Goal: Communication & Community: Answer question/provide support

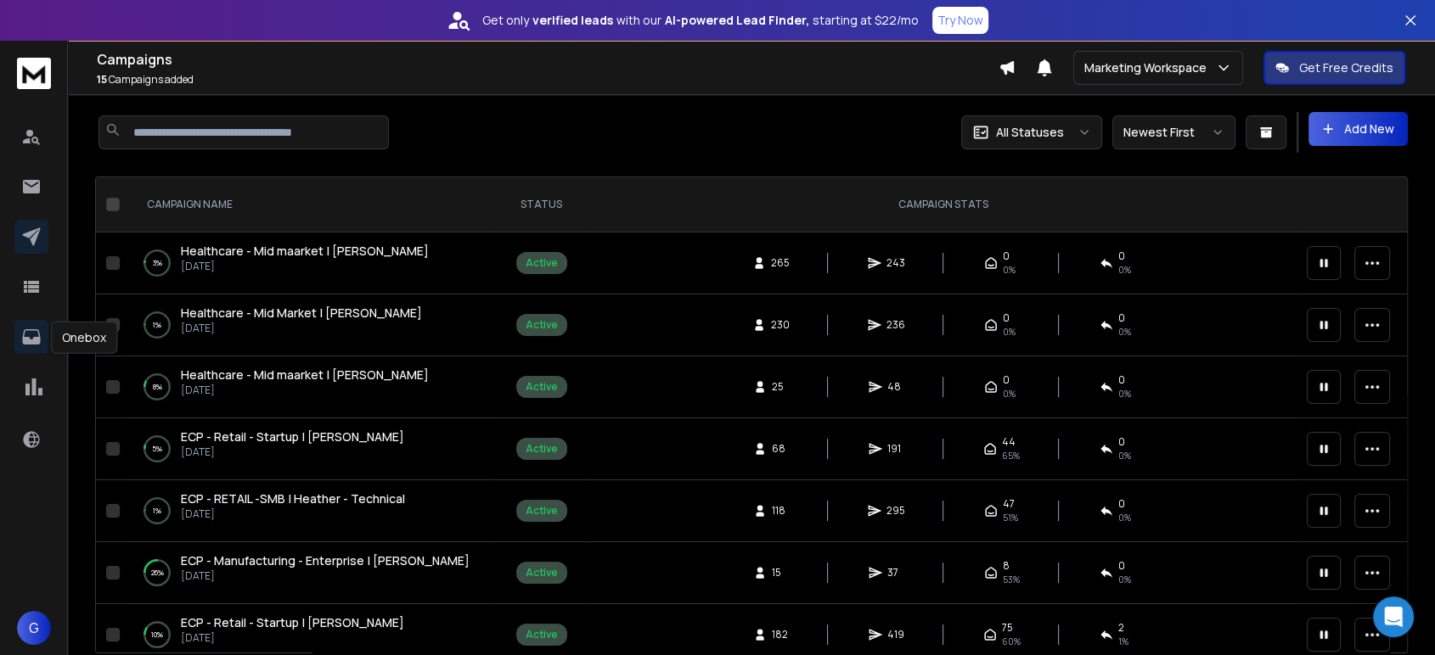
click at [32, 320] on link at bounding box center [31, 337] width 34 height 34
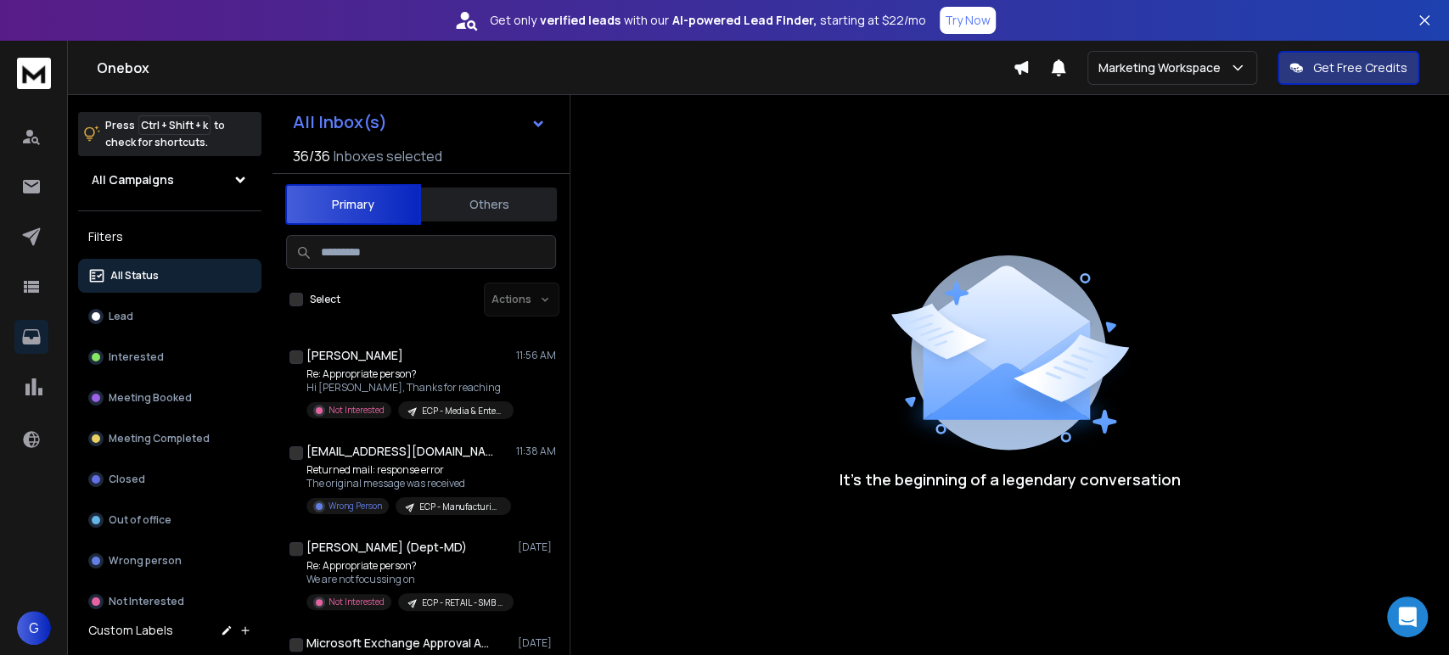
click at [34, 61] on img at bounding box center [34, 73] width 34 height 31
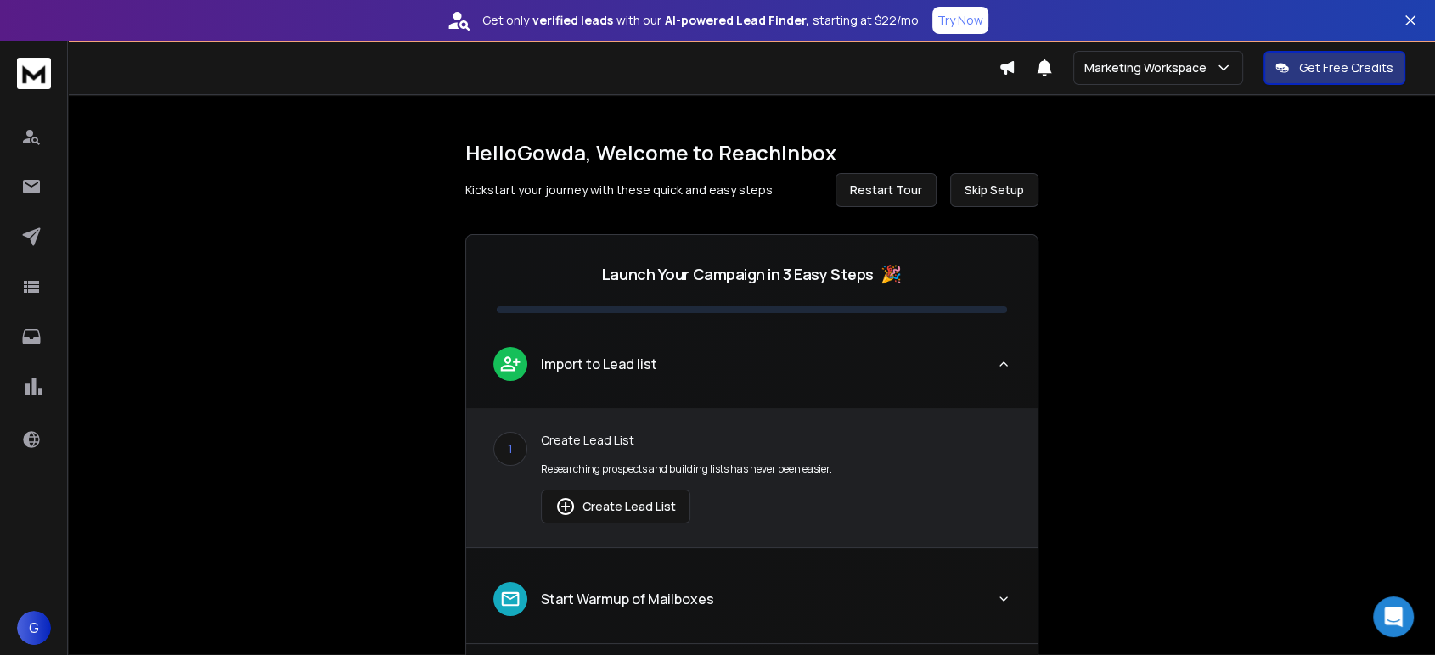
scroll to position [128, 0]
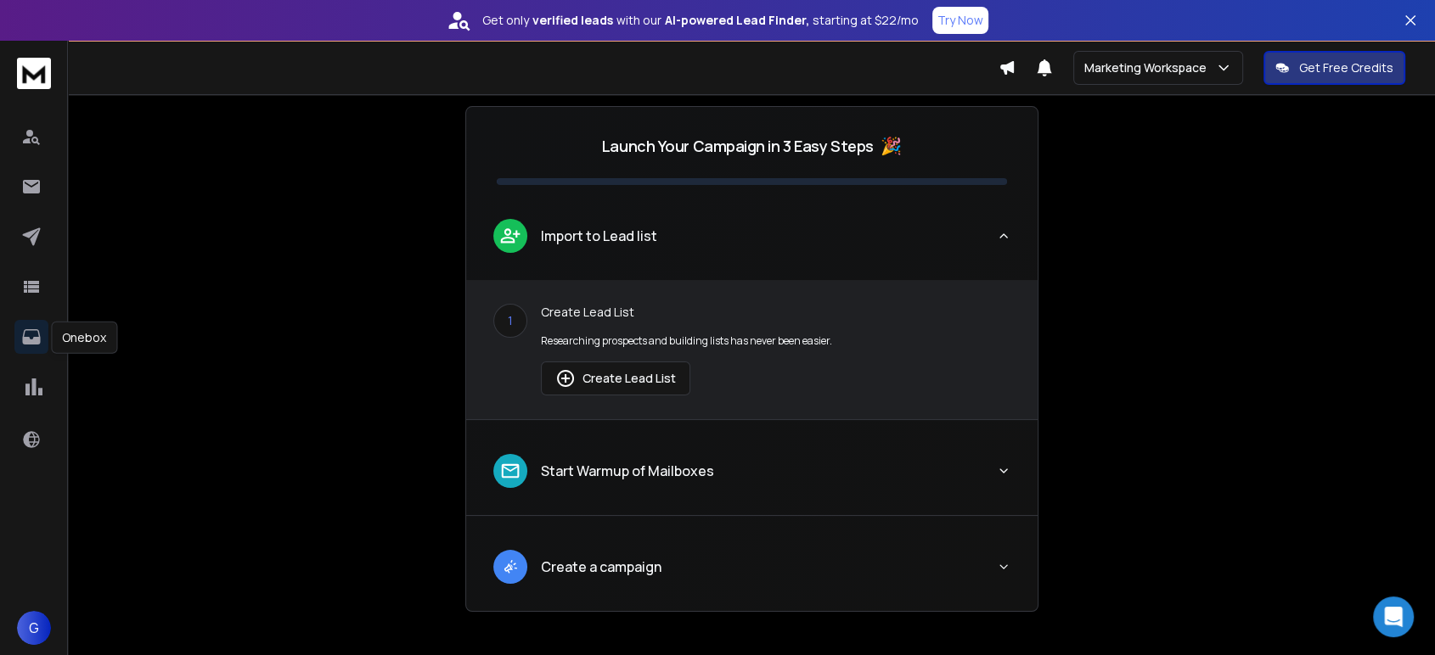
click at [27, 337] on icon at bounding box center [31, 337] width 20 height 20
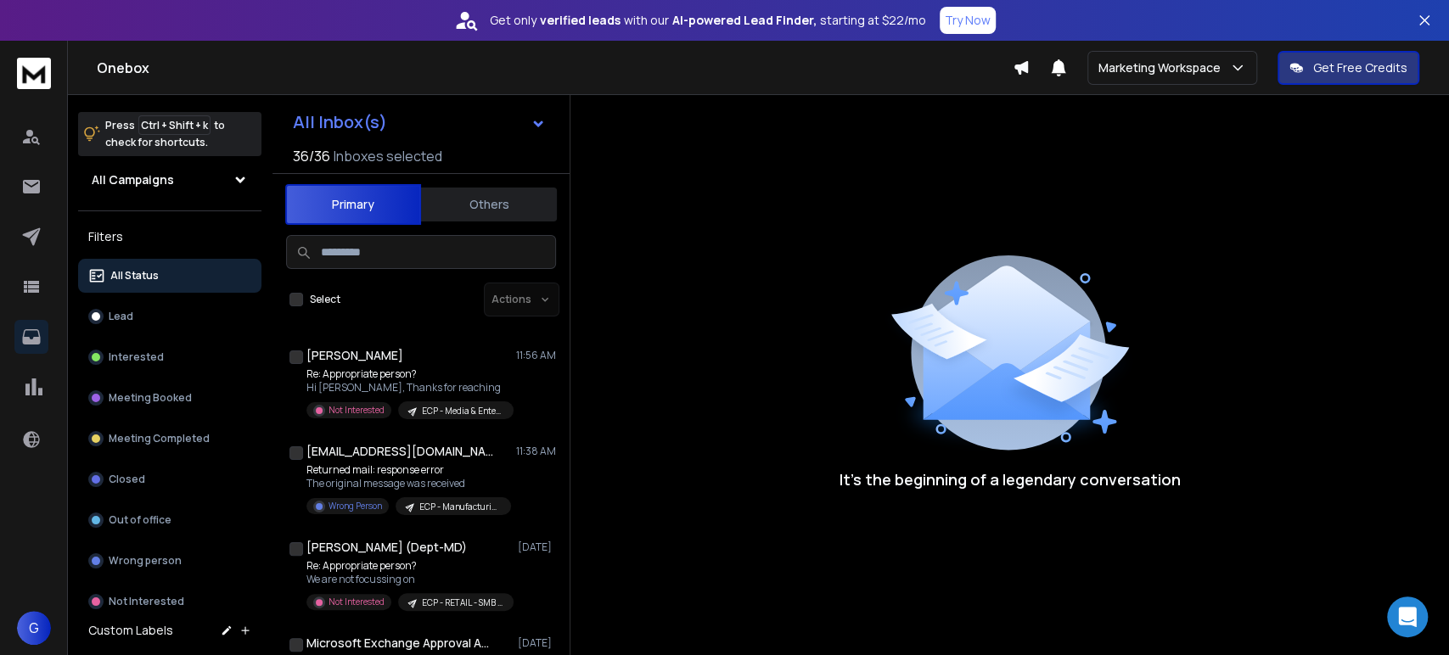
click at [483, 492] on div "Returned mail: response error The original message was received Wrong Person EC…" at bounding box center [408, 489] width 205 height 52
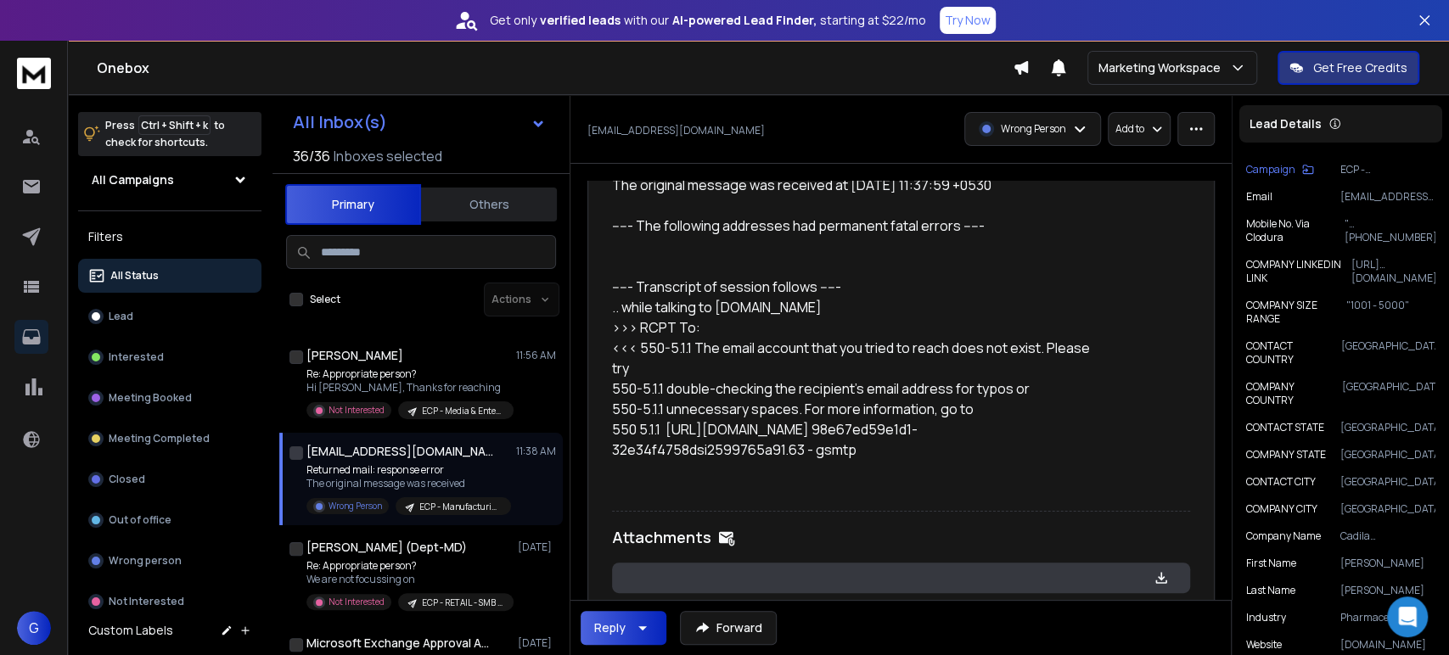
scroll to position [346, 0]
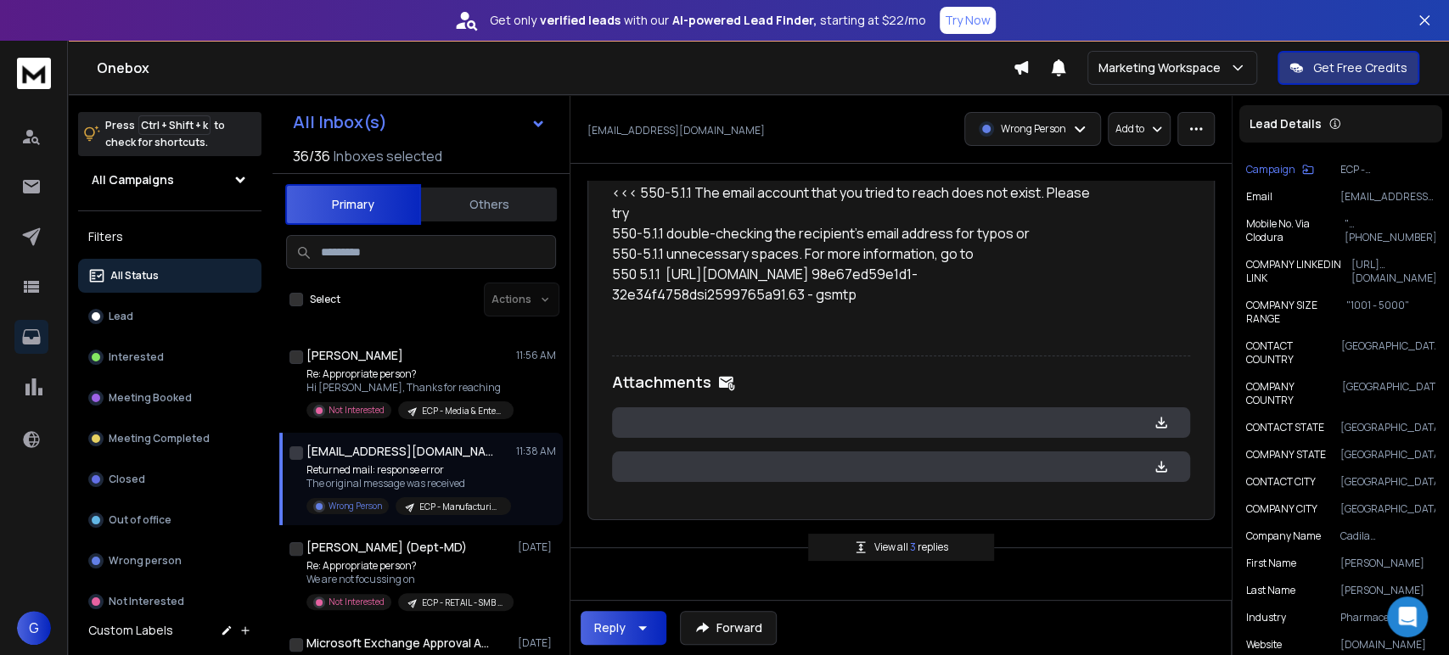
click at [447, 463] on p "Returned mail: response error" at bounding box center [408, 470] width 204 height 14
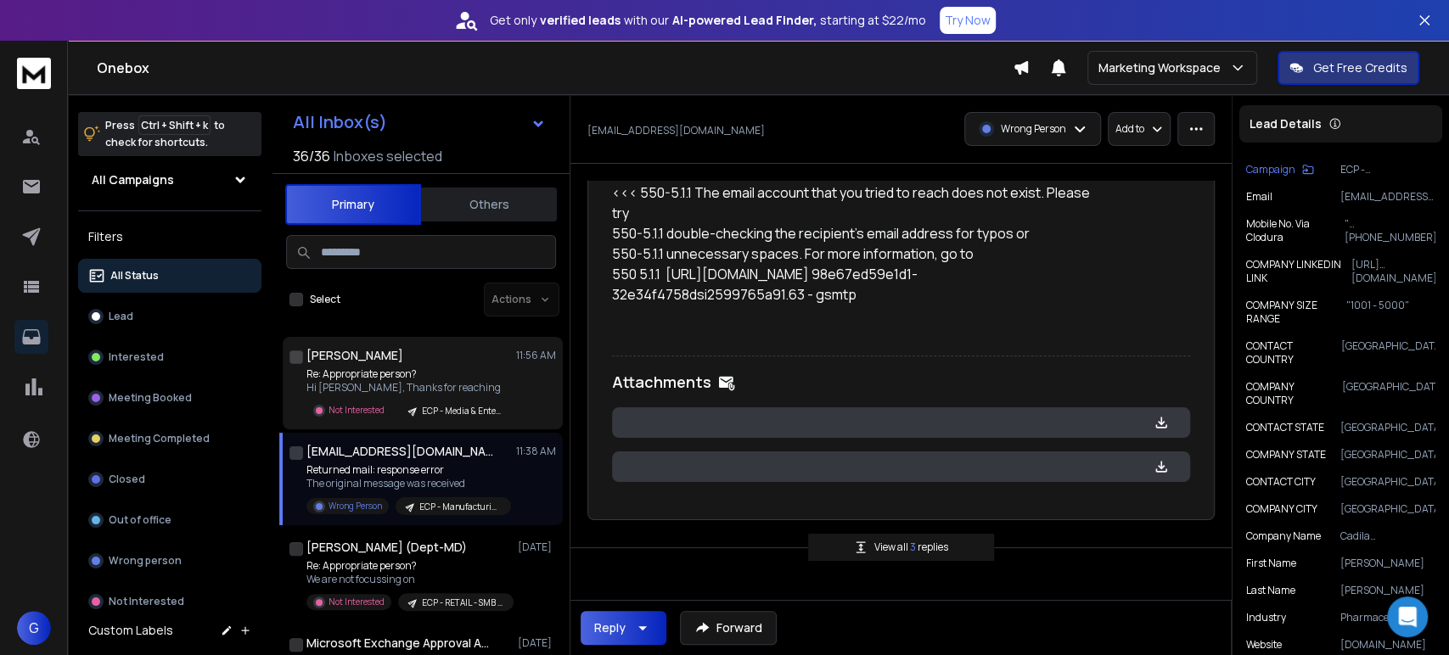
click at [458, 371] on p "Re: Appropriate person?" at bounding box center [408, 375] width 204 height 14
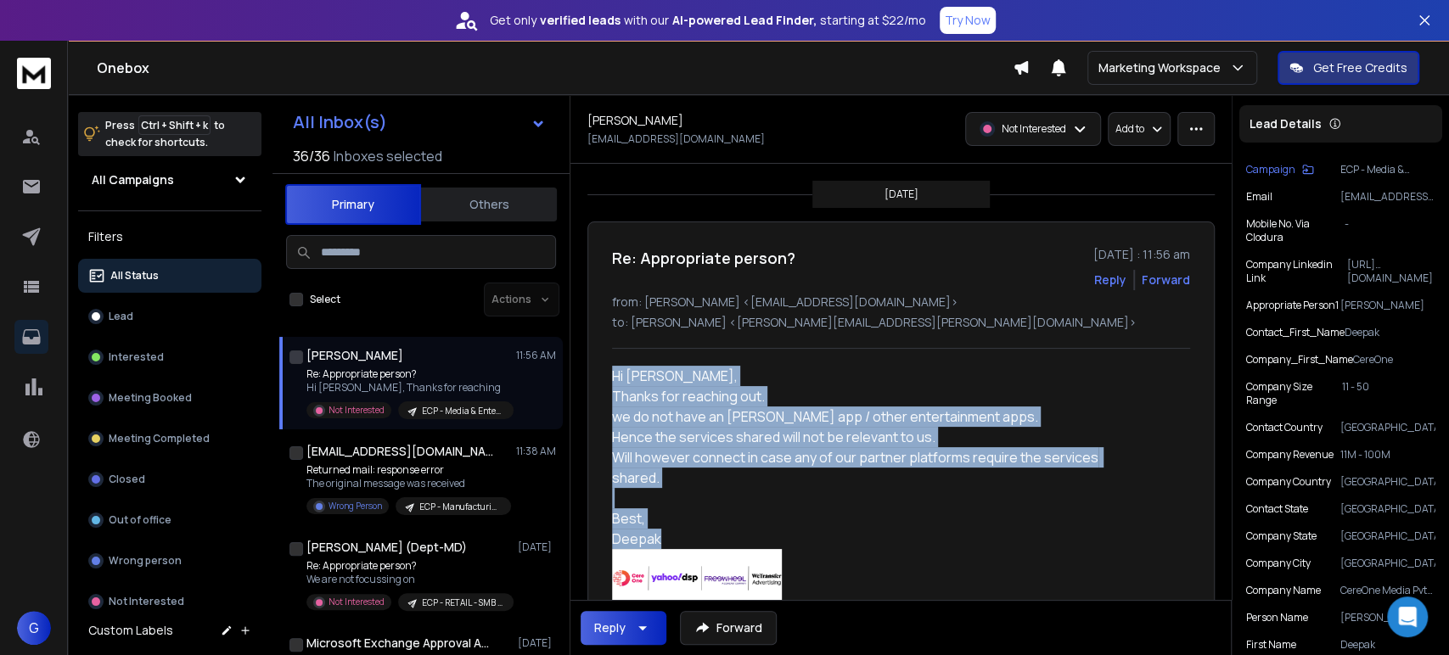
drag, startPoint x: 611, startPoint y: 374, endPoint x: 683, endPoint y: 529, distance: 170.5
copy div "Hi [PERSON_NAME], Thanks for reaching out. we do not have an [PERSON_NAME] app …"
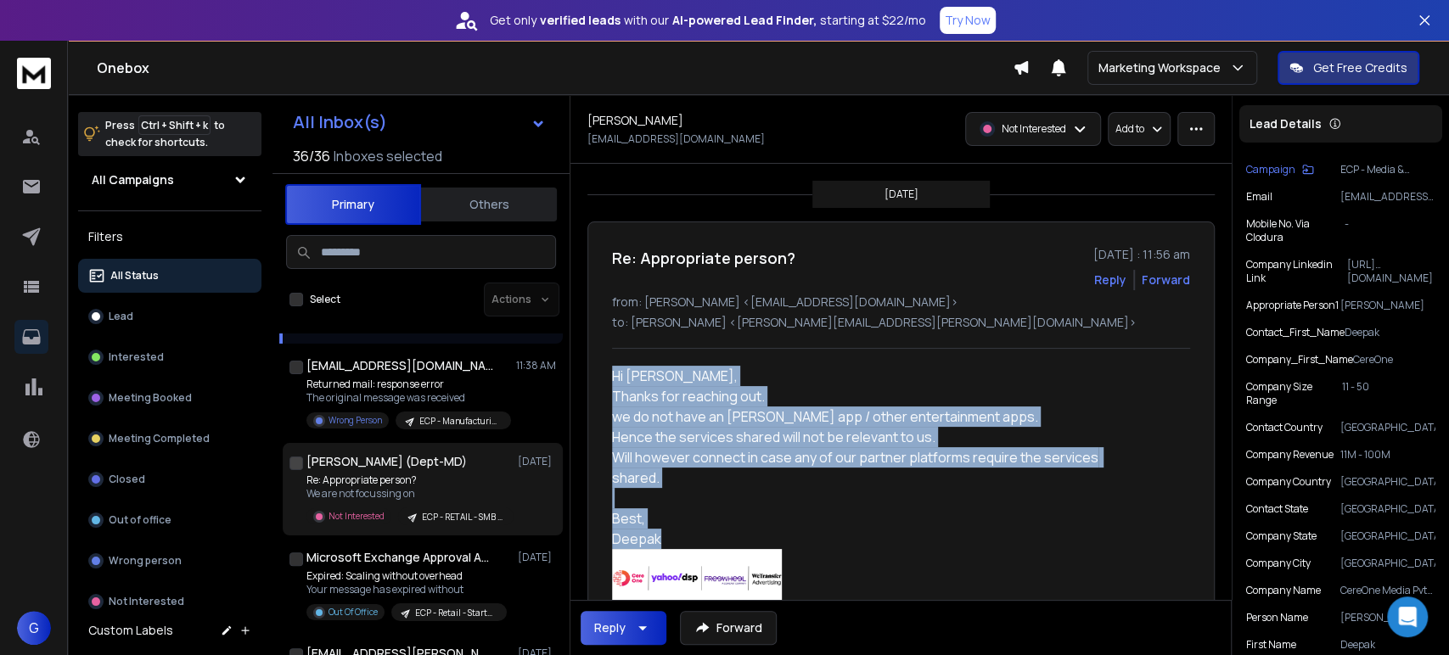
scroll to position [89, 0]
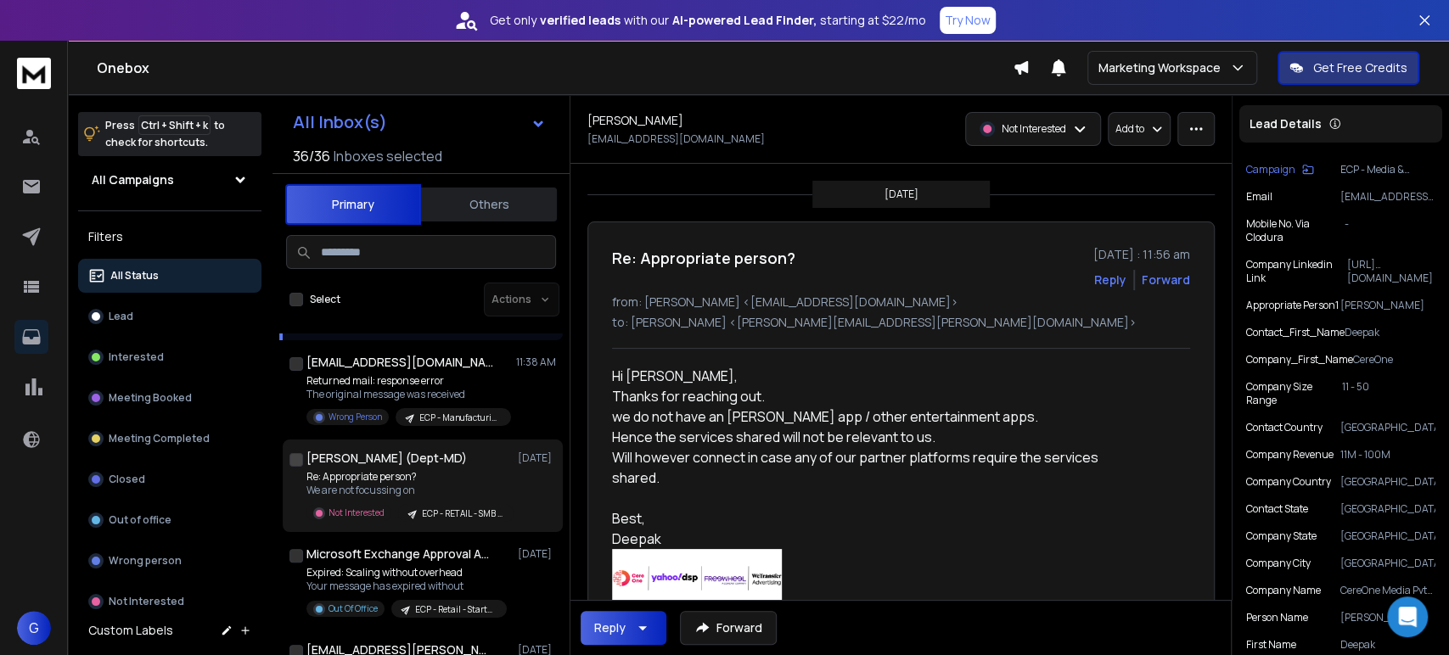
click at [486, 479] on p "Re: Appropriate person?" at bounding box center [408, 477] width 204 height 14
